Goal: Check status

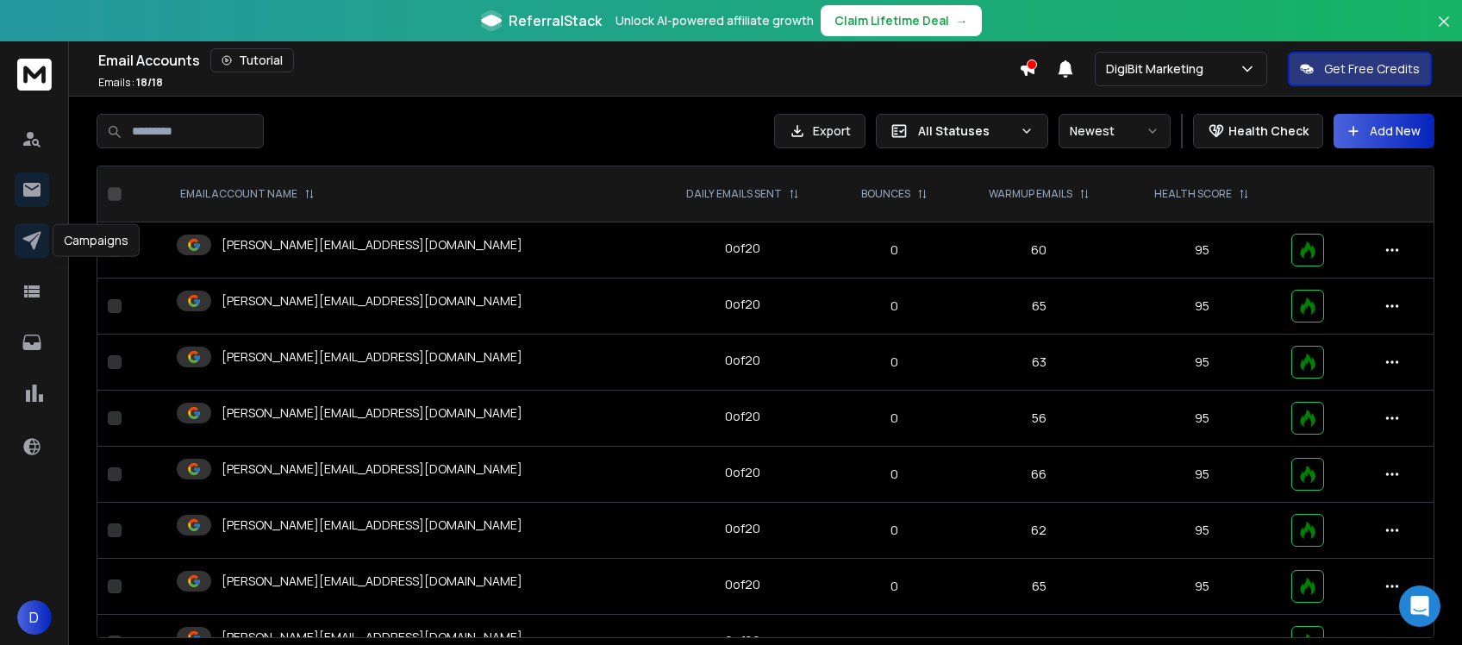
click at [41, 232] on icon at bounding box center [32, 240] width 21 height 21
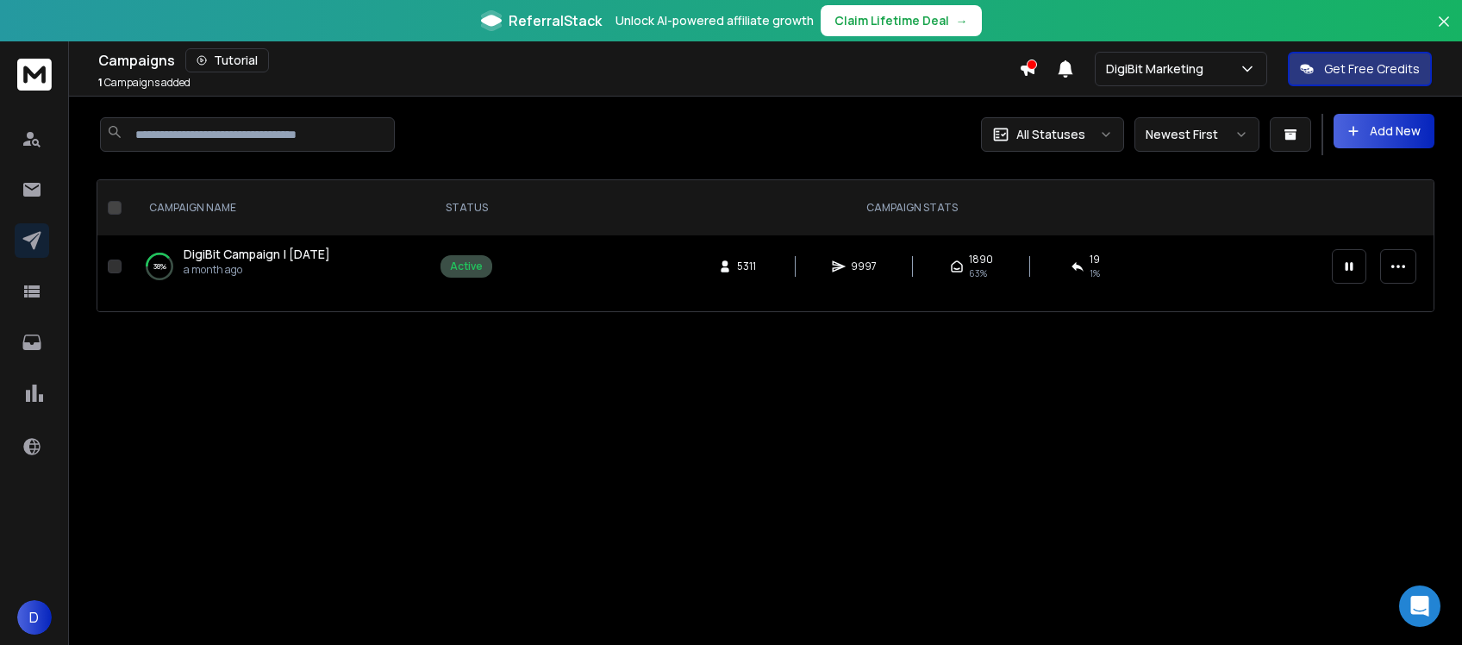
click at [265, 261] on span "DigiBit Campaign | [DATE]" at bounding box center [257, 254] width 147 height 16
